Goal: Task Accomplishment & Management: Manage account settings

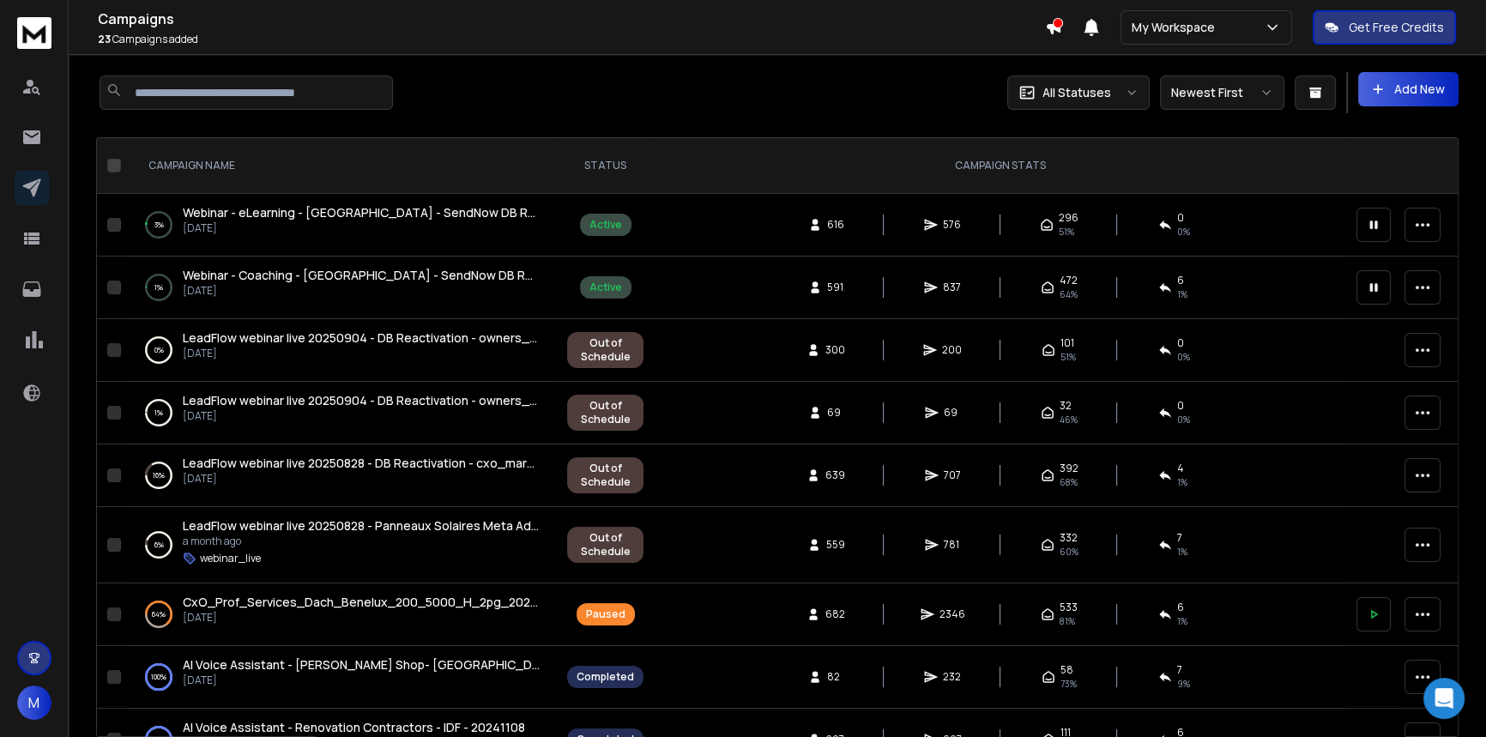
click at [296, 219] on span "Webinar - eLearning - [GEOGRAPHIC_DATA] - SendNow DB Reactivation - 20250909" at bounding box center [422, 212] width 479 height 16
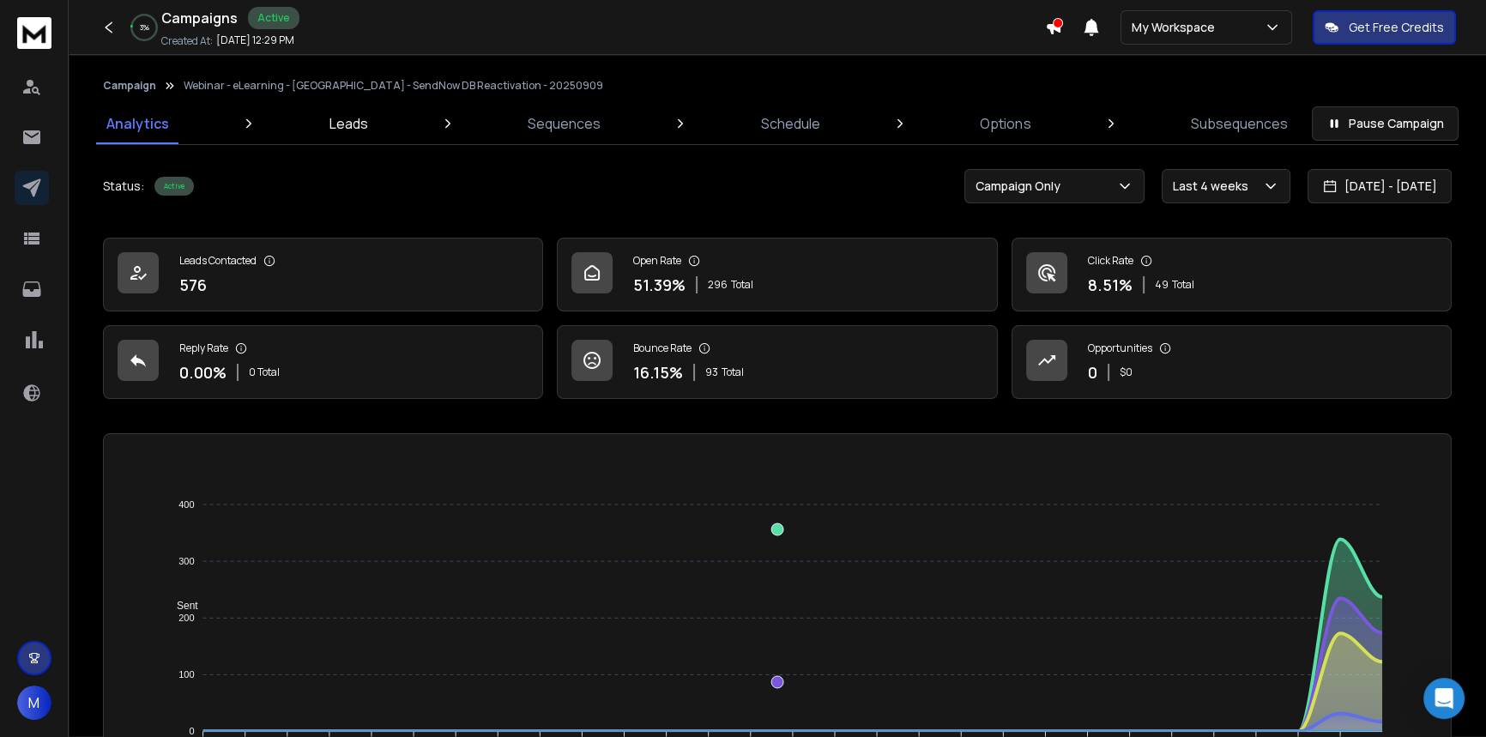
click at [330, 135] on link "Leads" at bounding box center [348, 123] width 59 height 41
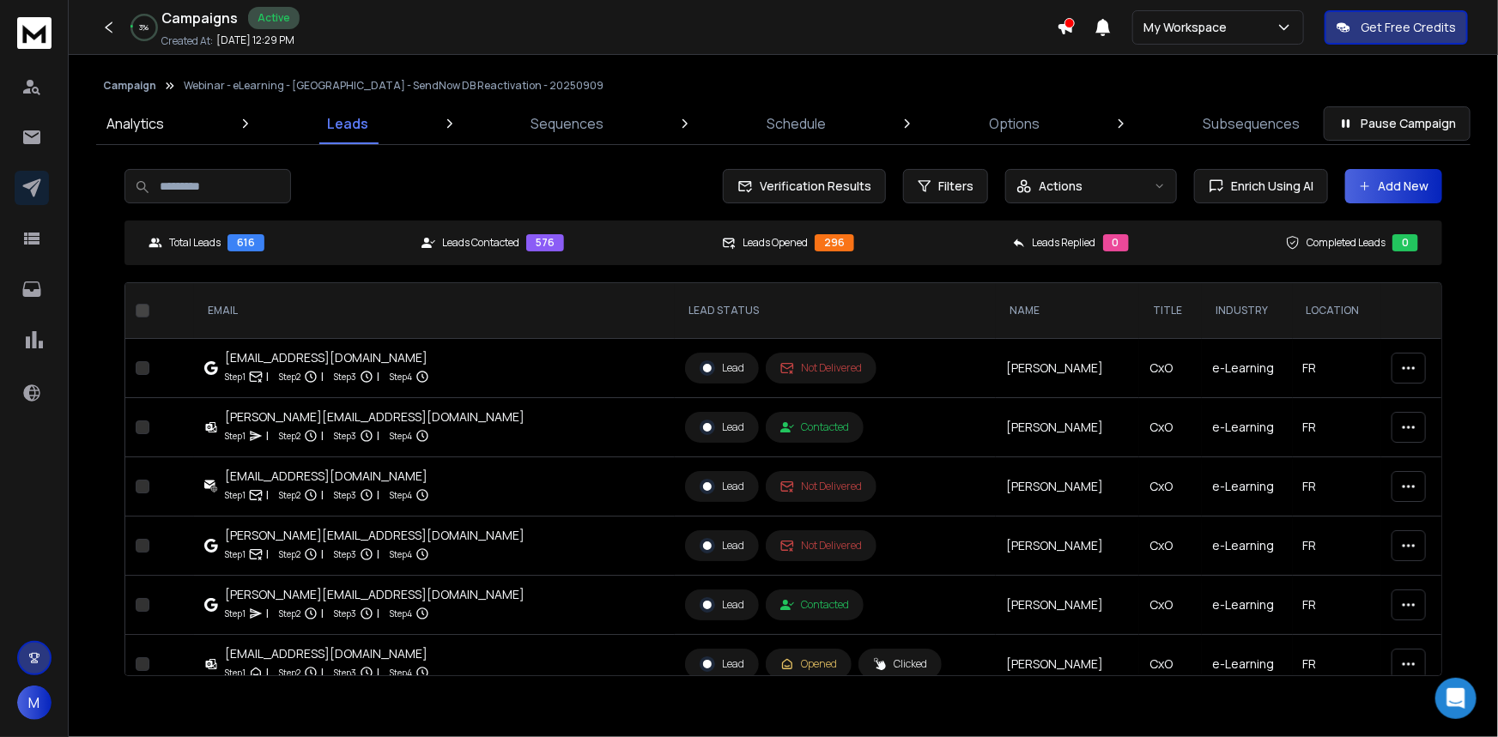
click at [153, 133] on p "Analytics" at bounding box center [135, 123] width 58 height 21
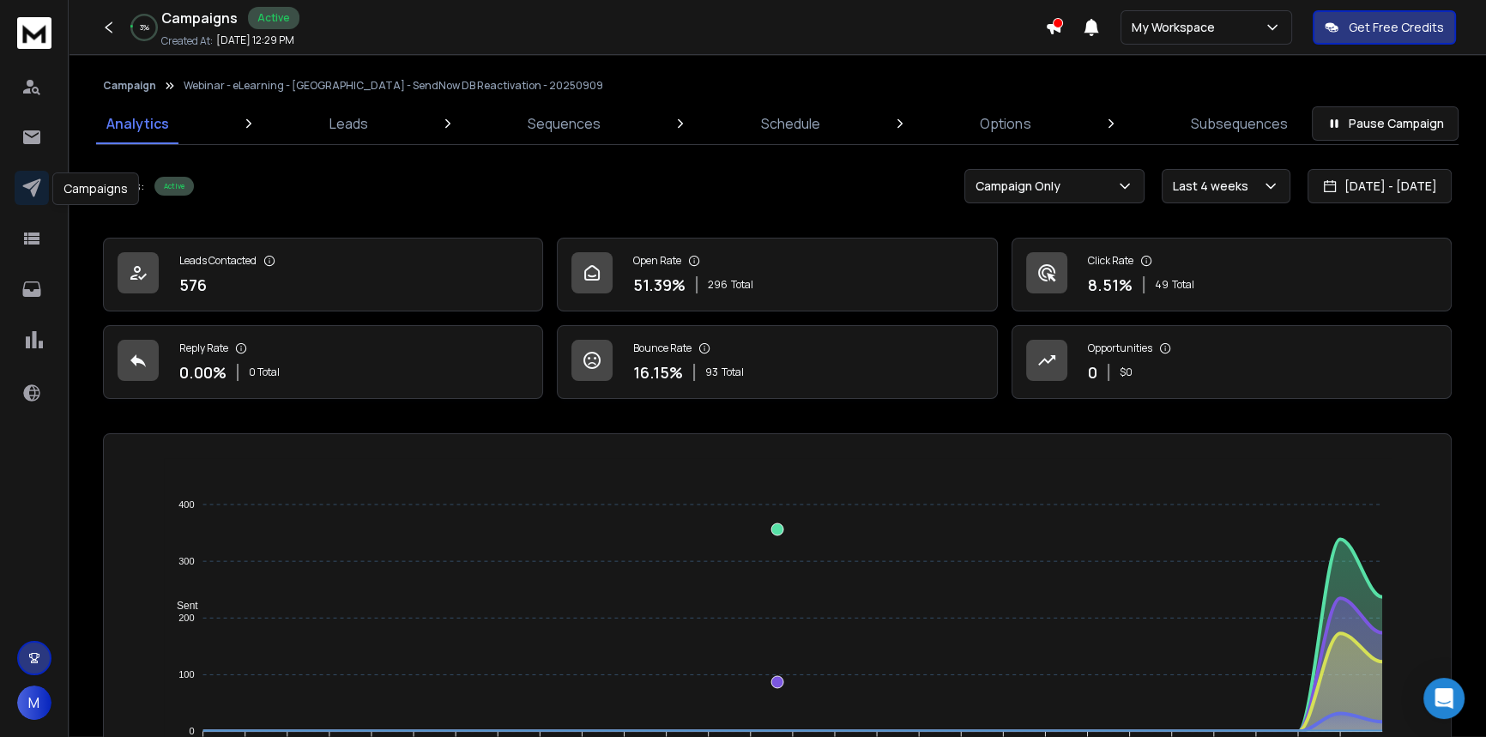
click at [40, 177] on link at bounding box center [32, 188] width 34 height 34
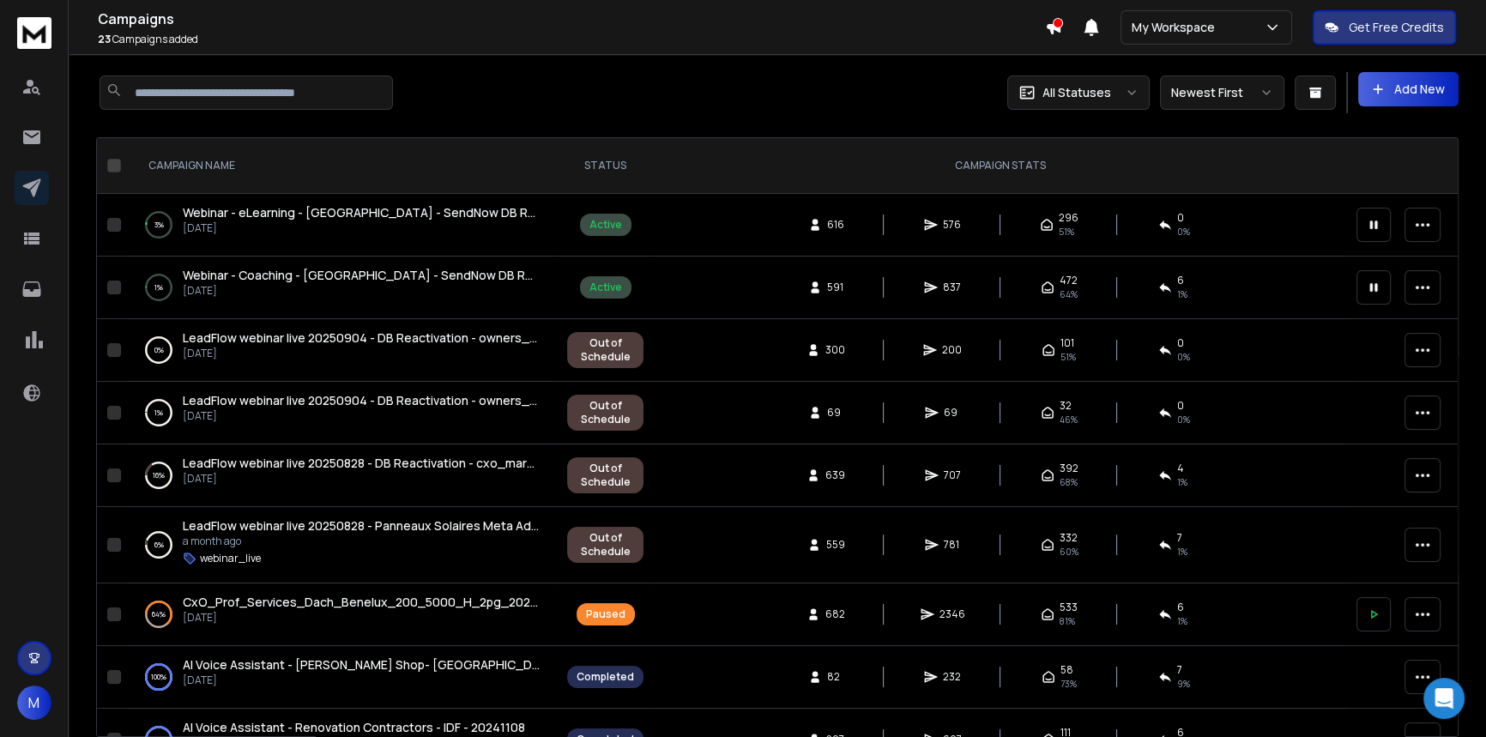
click at [326, 275] on span "Webinar - Coaching - [GEOGRAPHIC_DATA] - SendNow DB Reactivation - 20250909" at bounding box center [421, 275] width 476 height 16
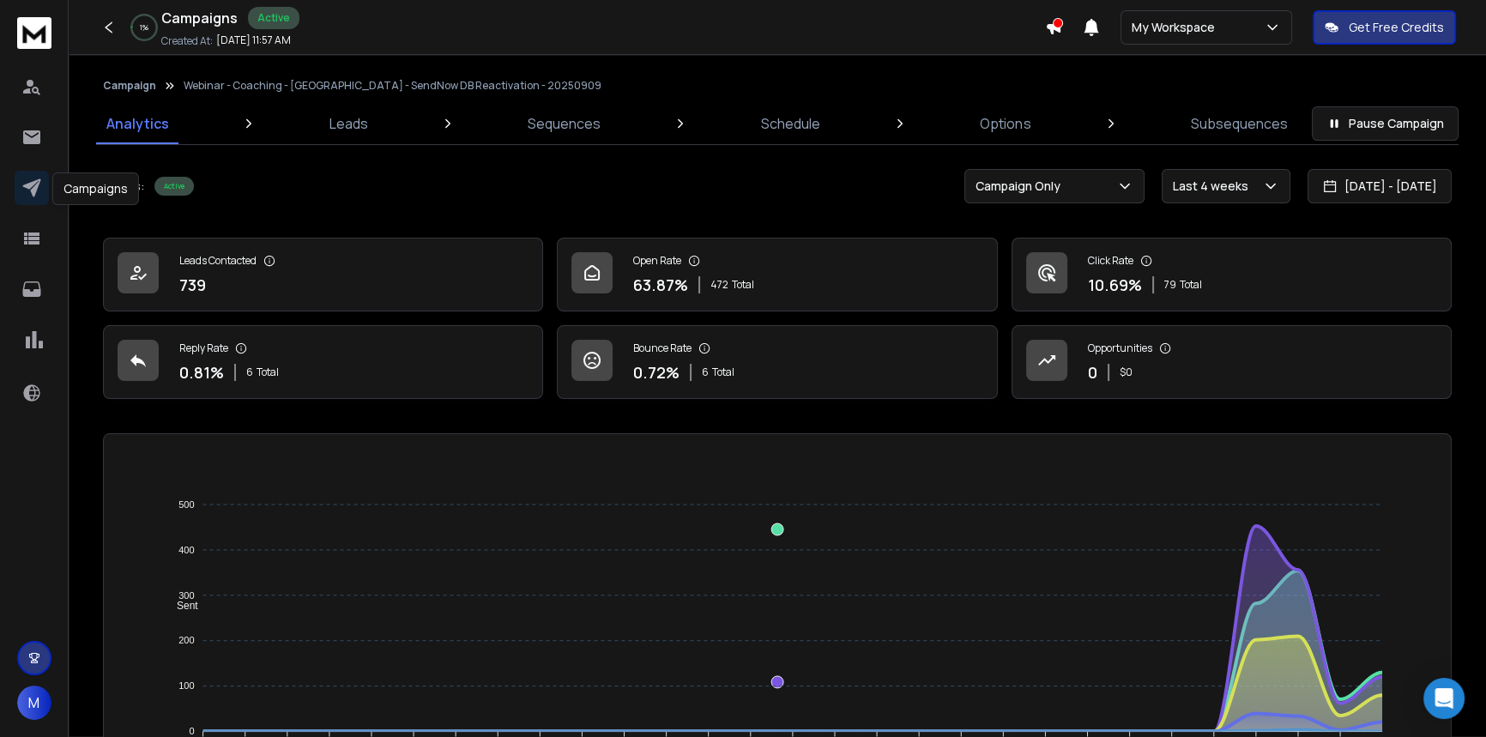
click at [24, 184] on icon at bounding box center [31, 188] width 21 height 21
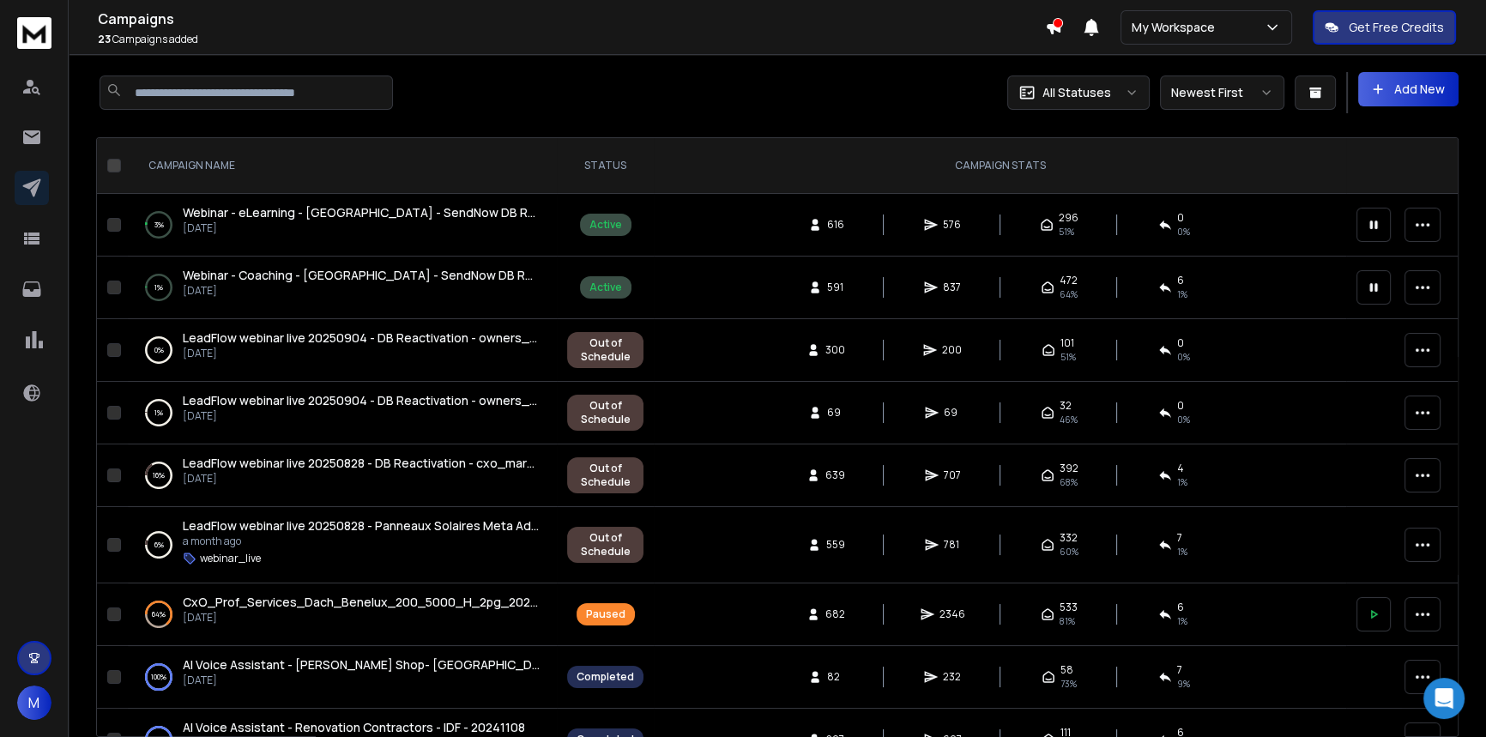
click at [420, 206] on span "Webinar - eLearning - [GEOGRAPHIC_DATA] - SendNow DB Reactivation - 20250909" at bounding box center [422, 212] width 479 height 16
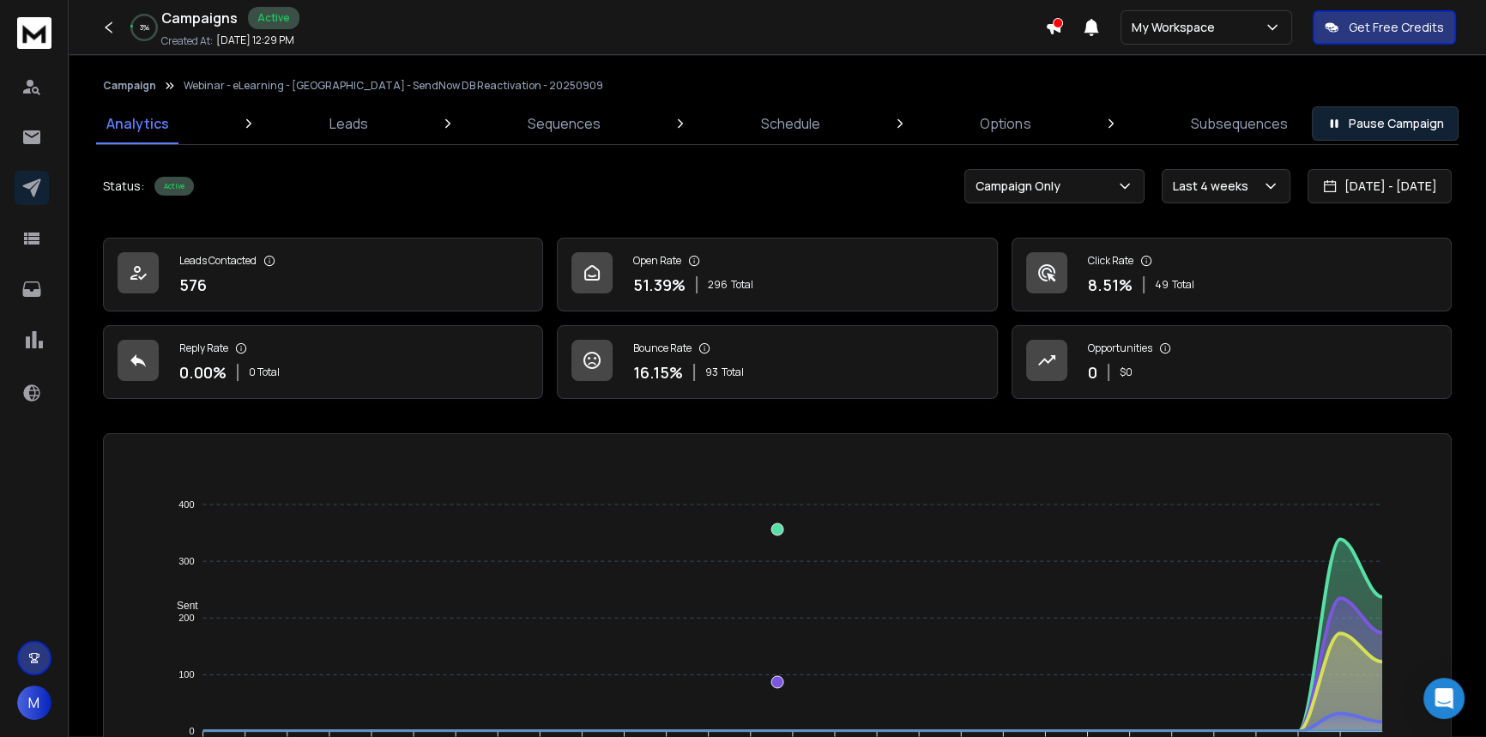
click at [1373, 128] on button "Pause Campaign" at bounding box center [1385, 123] width 147 height 34
click at [25, 130] on icon at bounding box center [31, 137] width 17 height 14
